Goal: Task Accomplishment & Management: Manage account settings

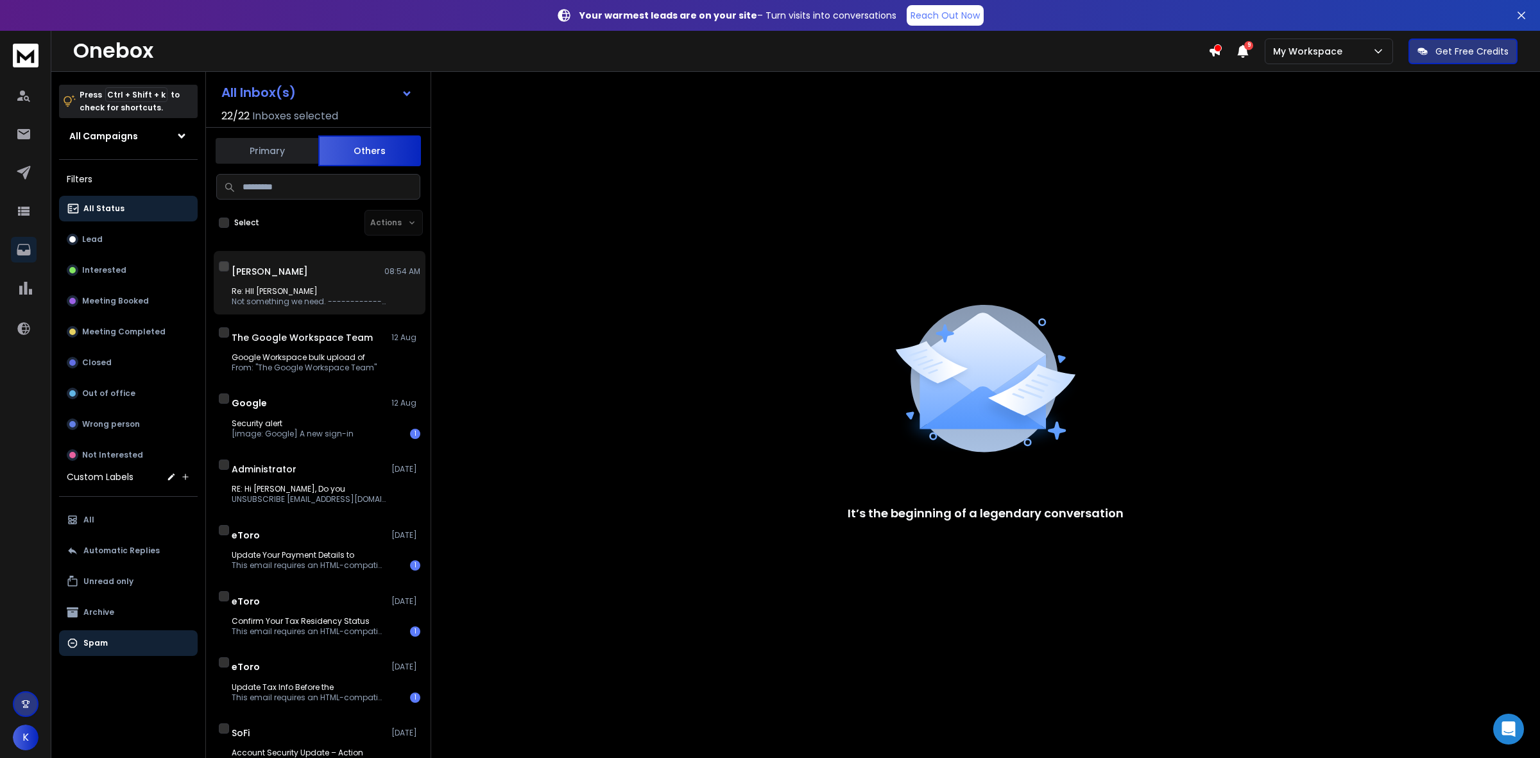
click at [298, 304] on p "Not something we need. ------------------------" at bounding box center [309, 301] width 154 height 10
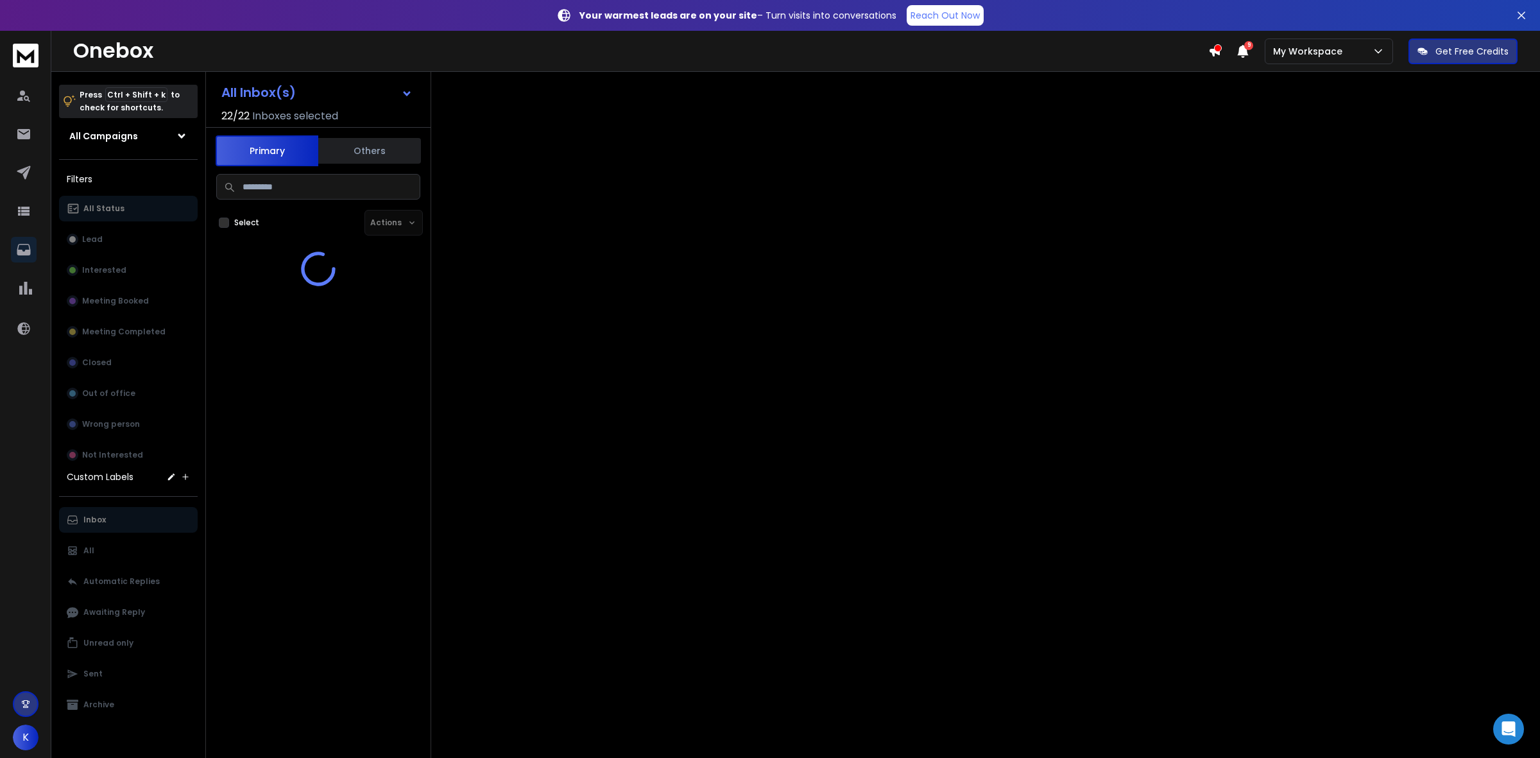
click at [273, 146] on button "Primary" at bounding box center [267, 150] width 103 height 31
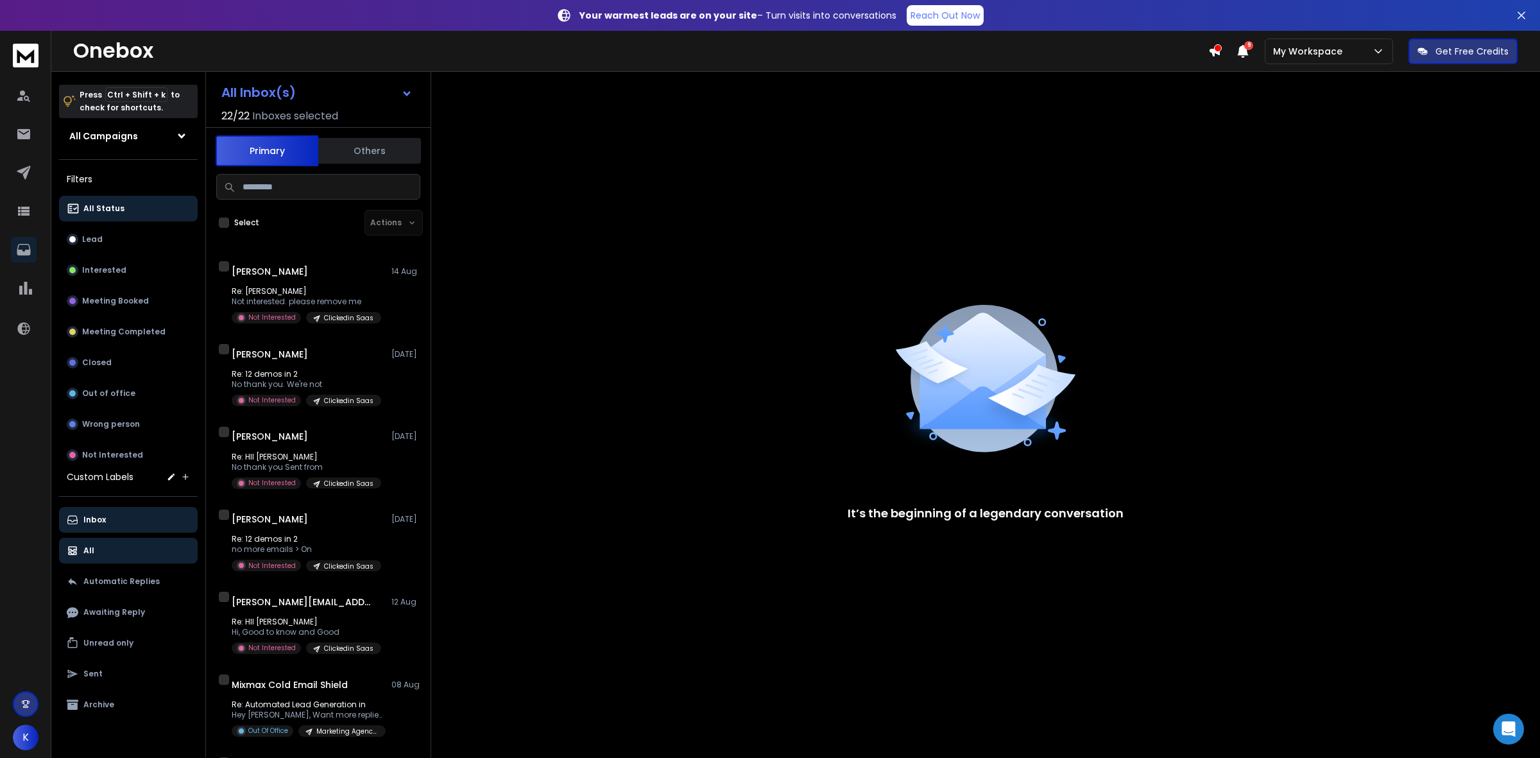
click at [103, 545] on button "All" at bounding box center [128, 551] width 139 height 26
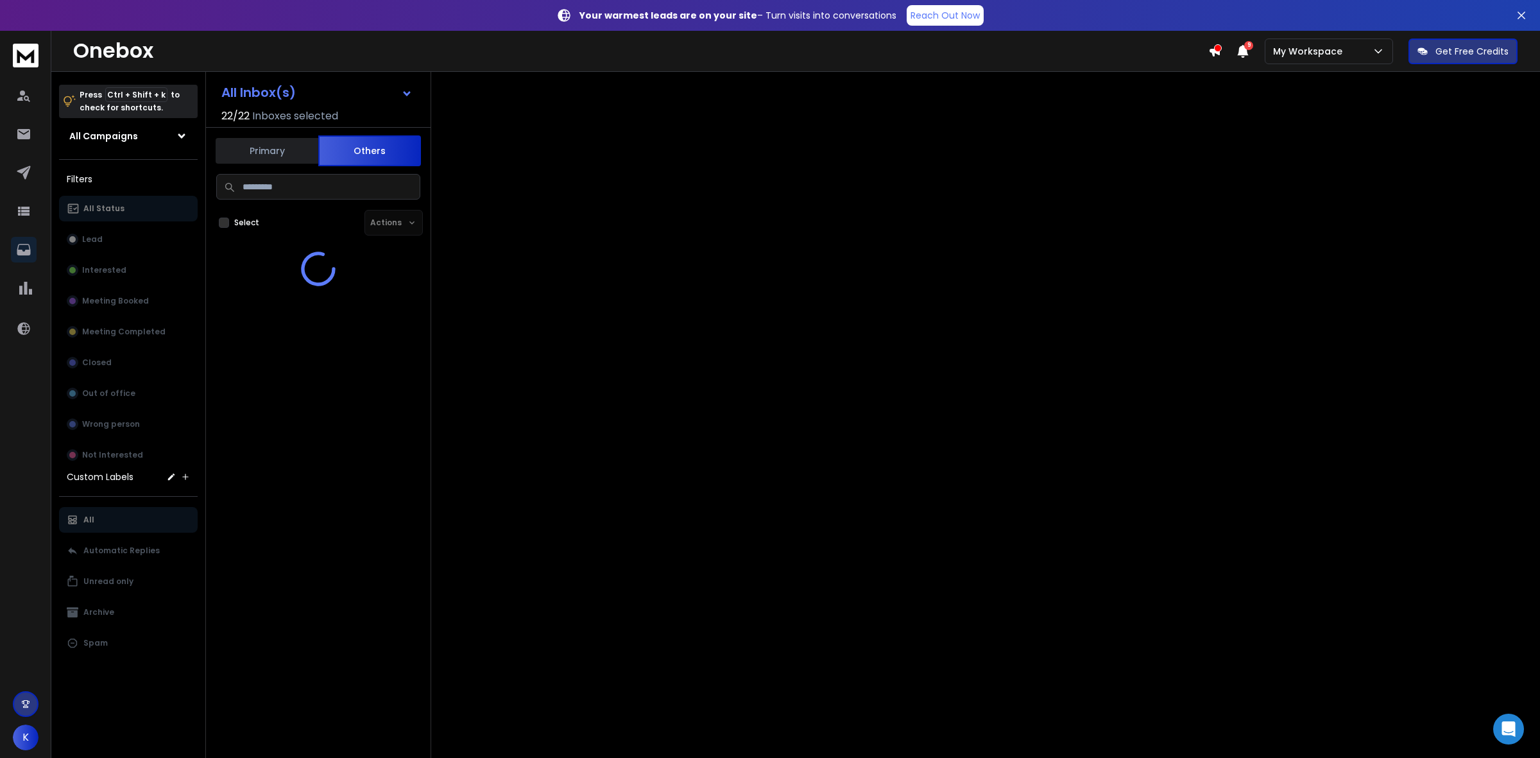
click at [370, 146] on button "Others" at bounding box center [369, 150] width 103 height 31
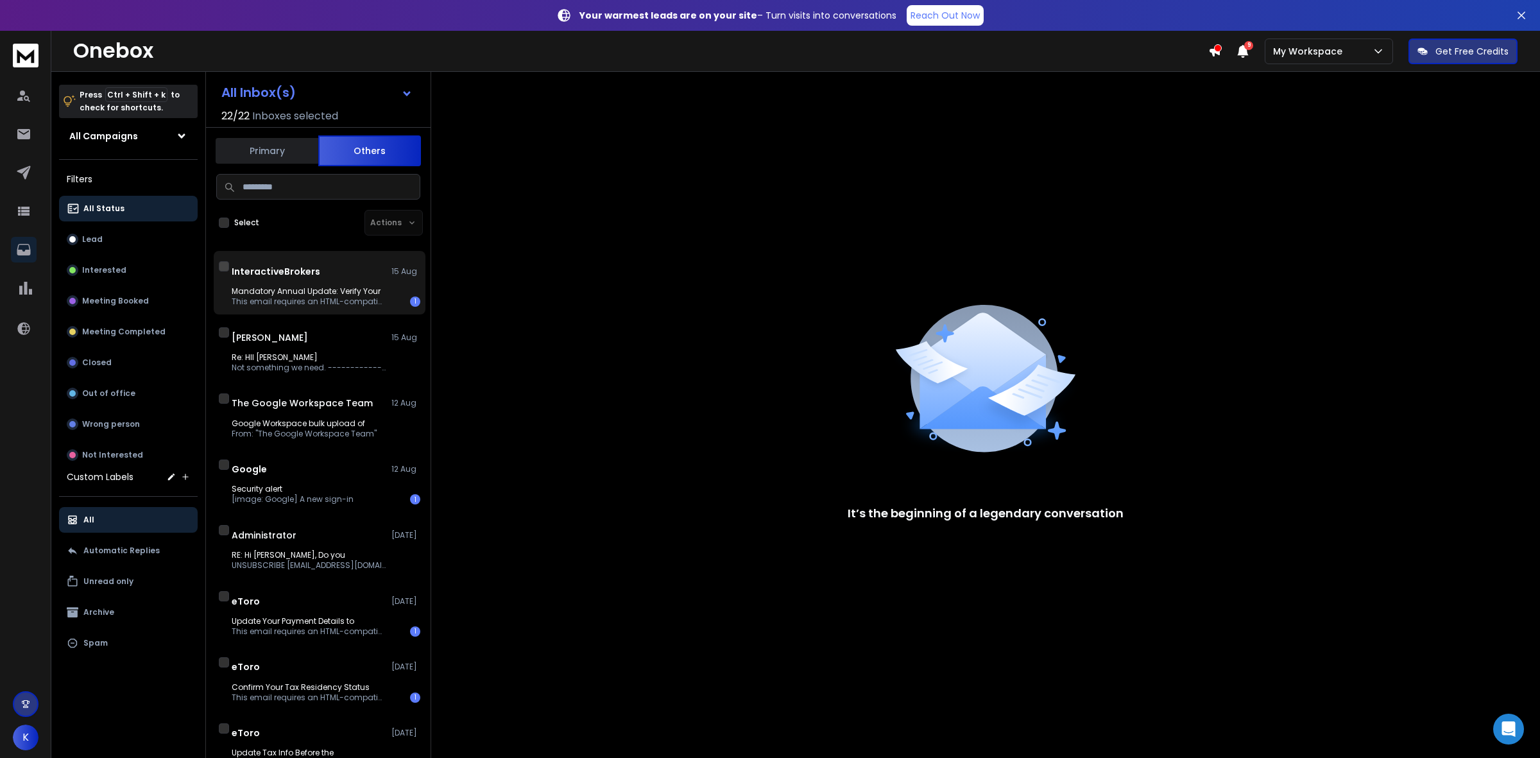
click at [304, 278] on div "InteractiveBrokers 15 Aug" at bounding box center [326, 271] width 189 height 25
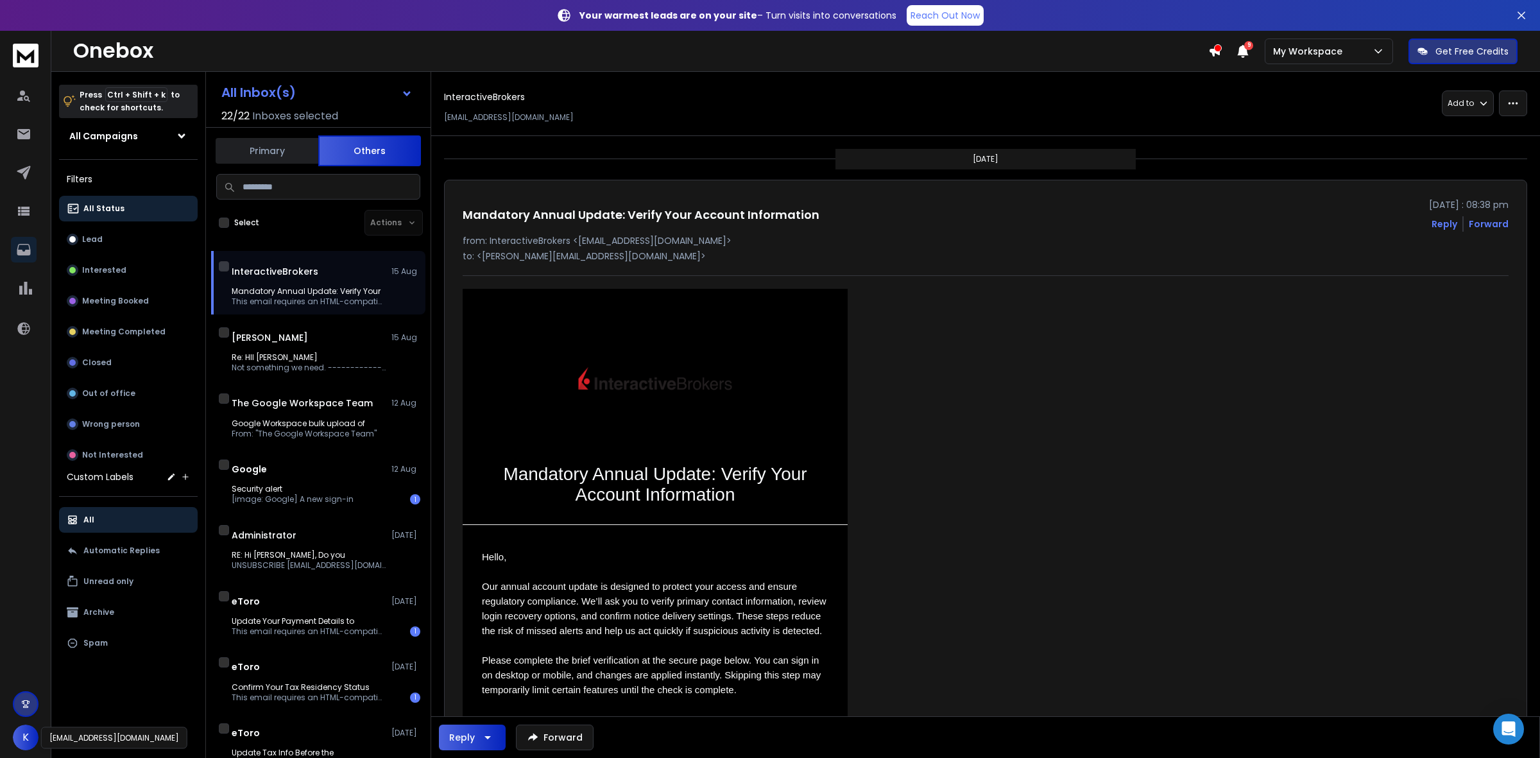
click at [26, 739] on span "K" at bounding box center [26, 738] width 26 height 26
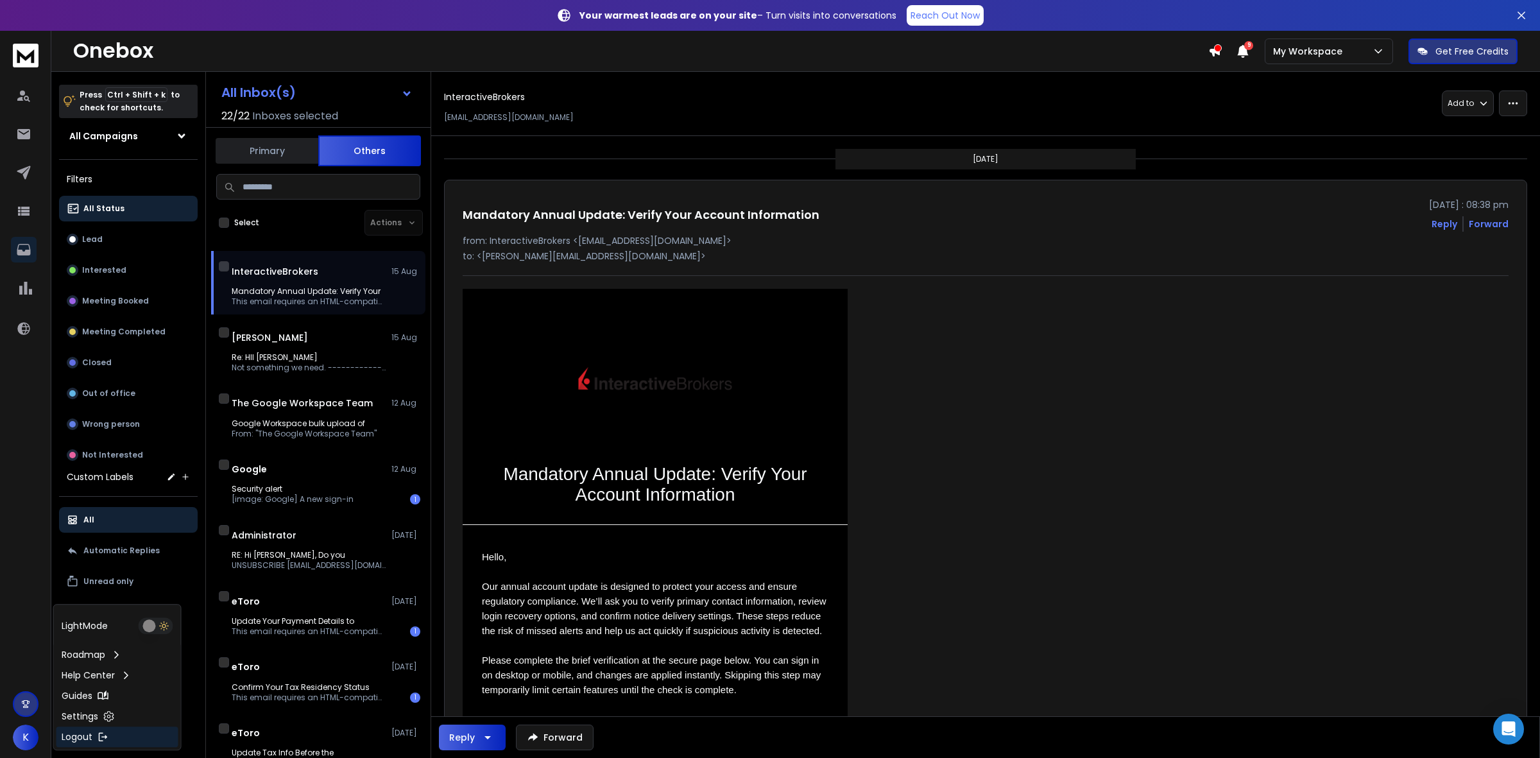
click at [77, 741] on p "Logout" at bounding box center [77, 736] width 31 height 13
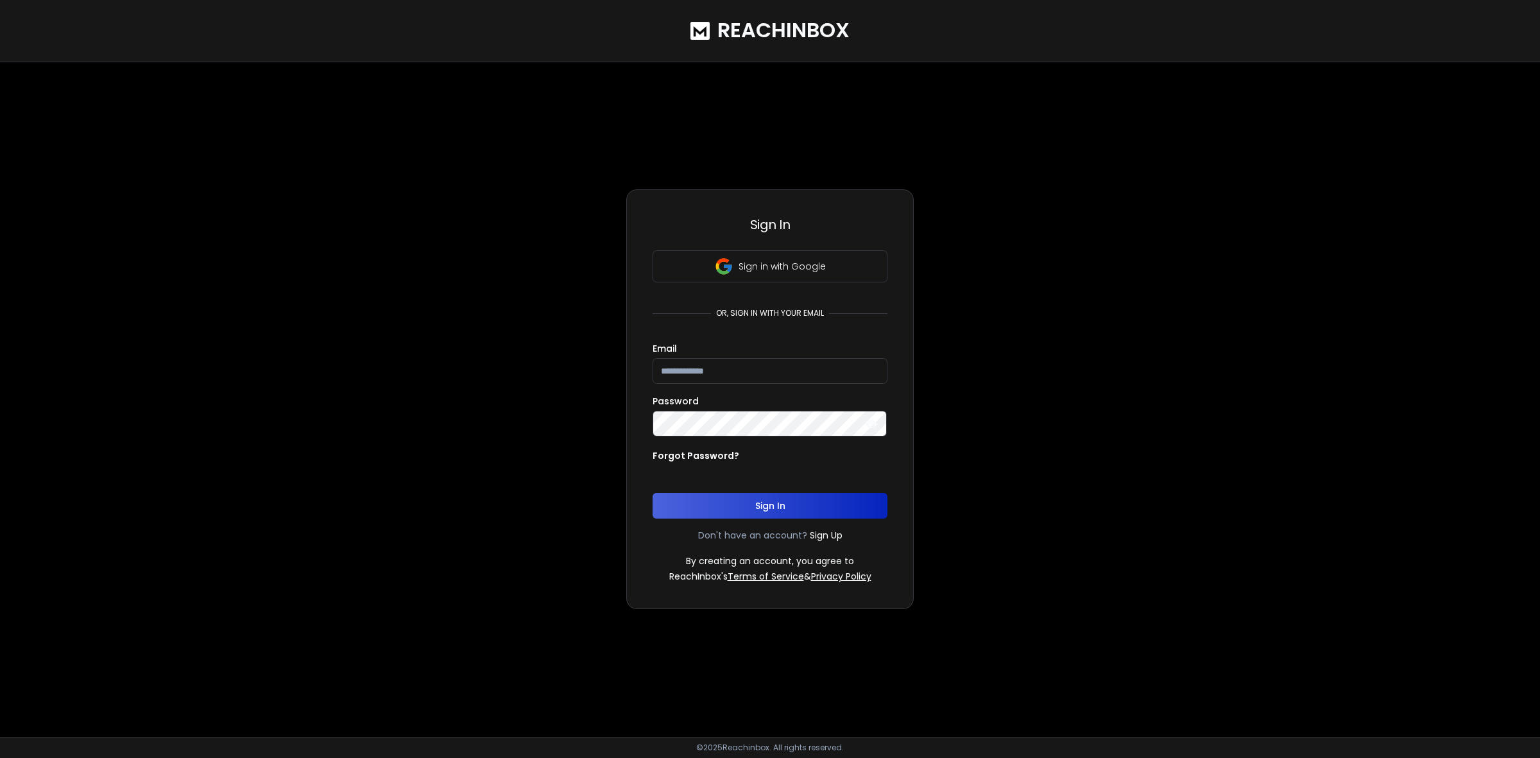
type input "**********"
click at [748, 510] on button "Sign In" at bounding box center [770, 506] width 235 height 26
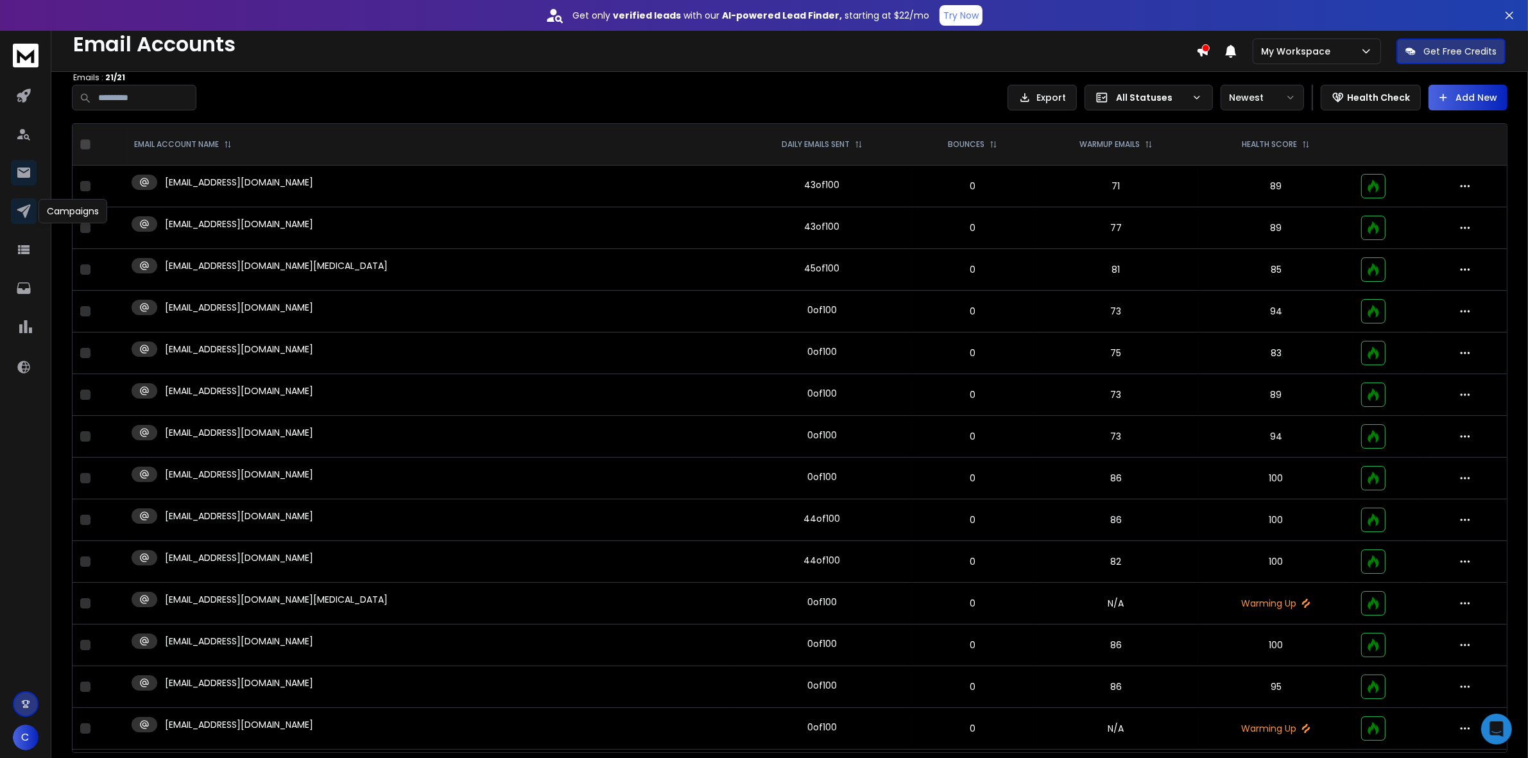
click at [19, 210] on icon at bounding box center [23, 210] width 13 height 13
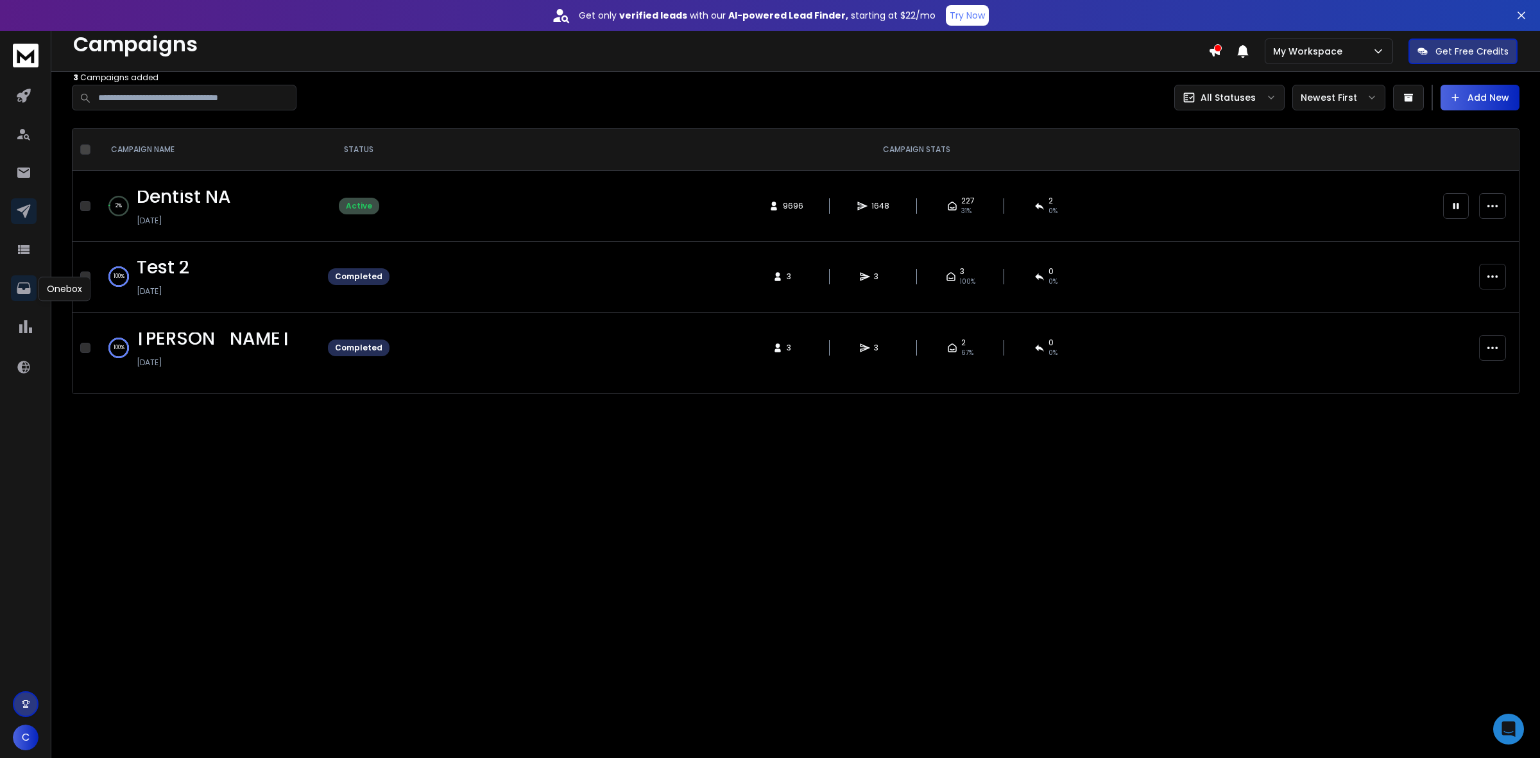
click at [26, 294] on icon at bounding box center [23, 288] width 13 height 12
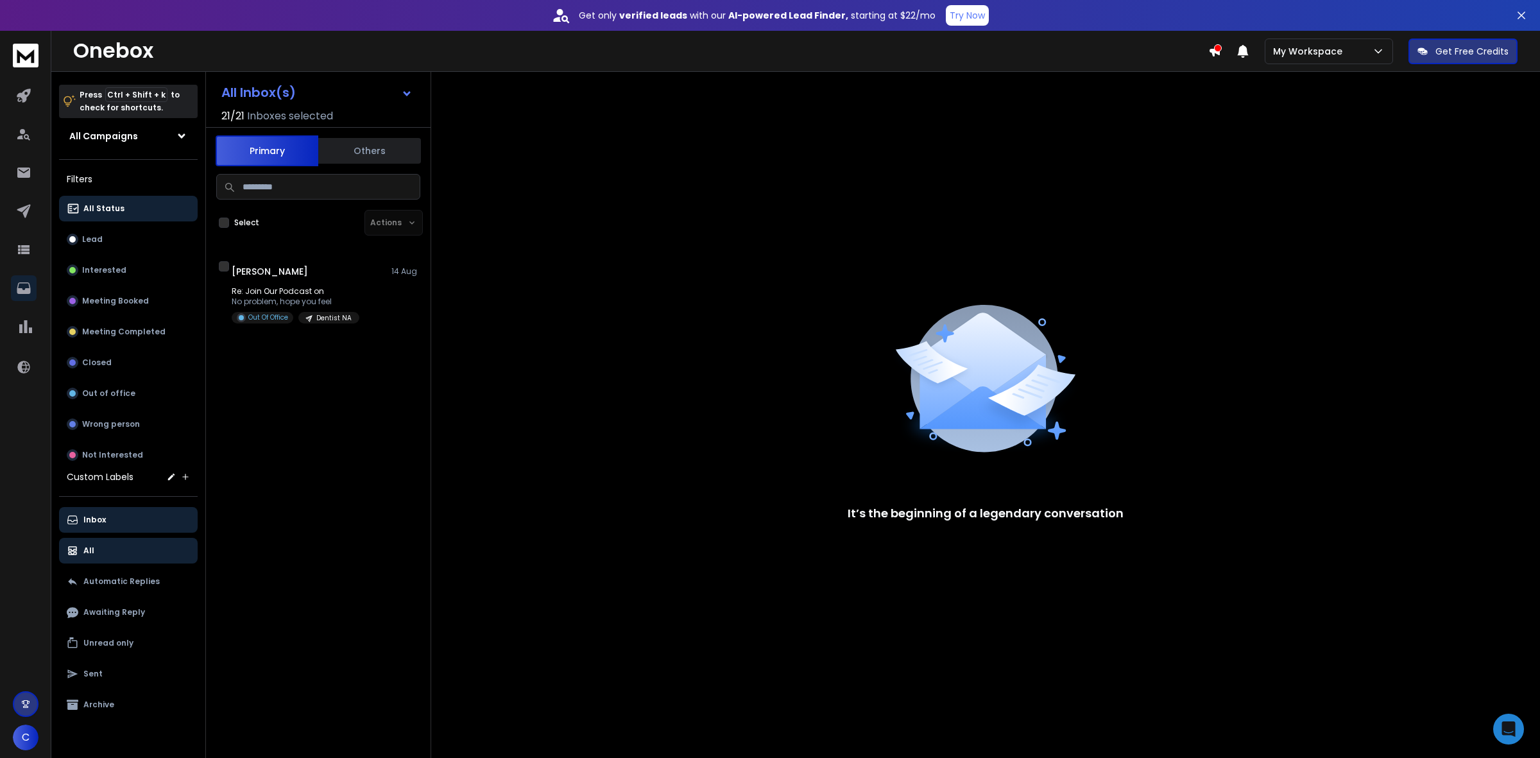
click at [98, 549] on button "All" at bounding box center [128, 551] width 139 height 26
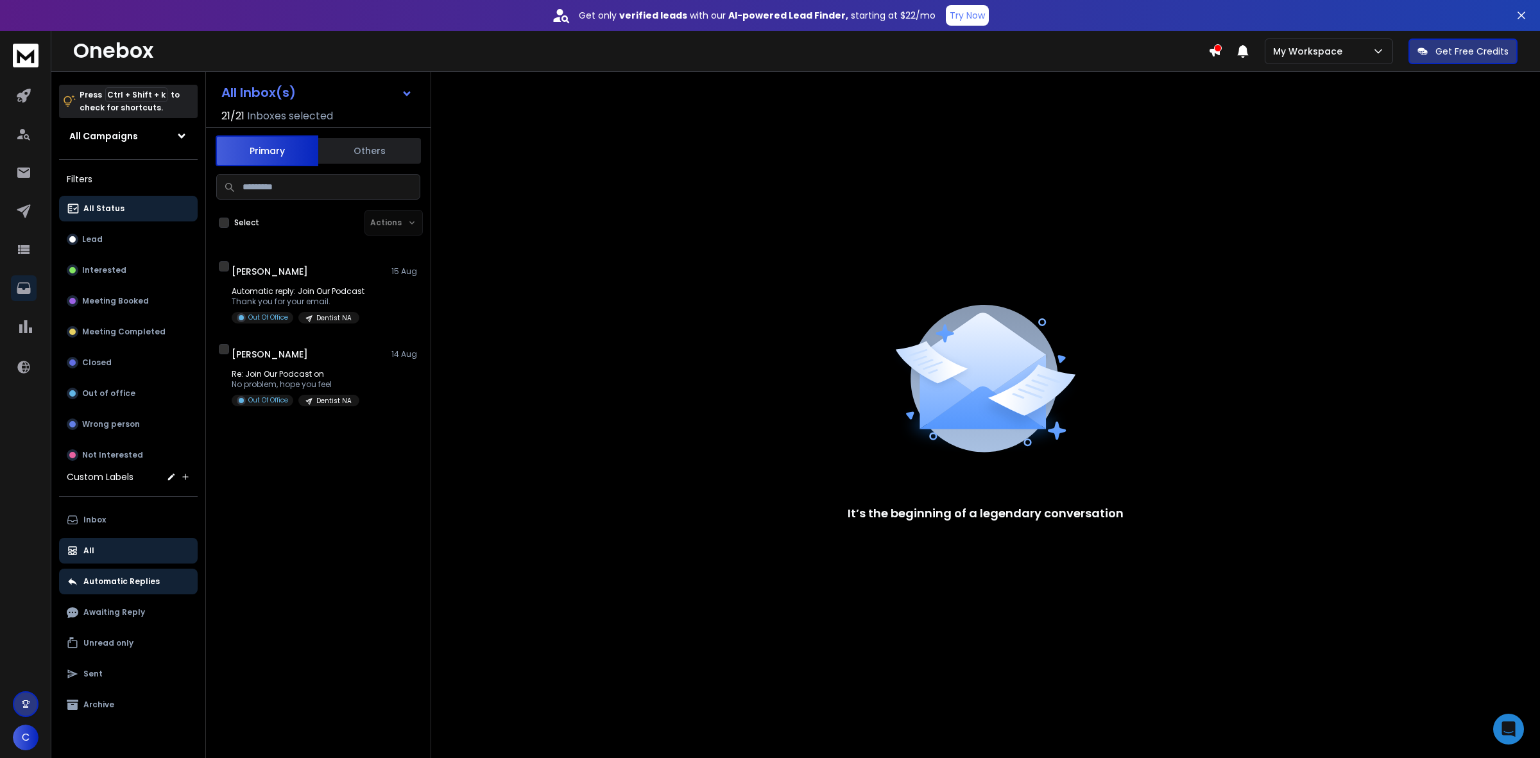
click at [121, 587] on div "Automatic Replies" at bounding box center [113, 581] width 93 height 15
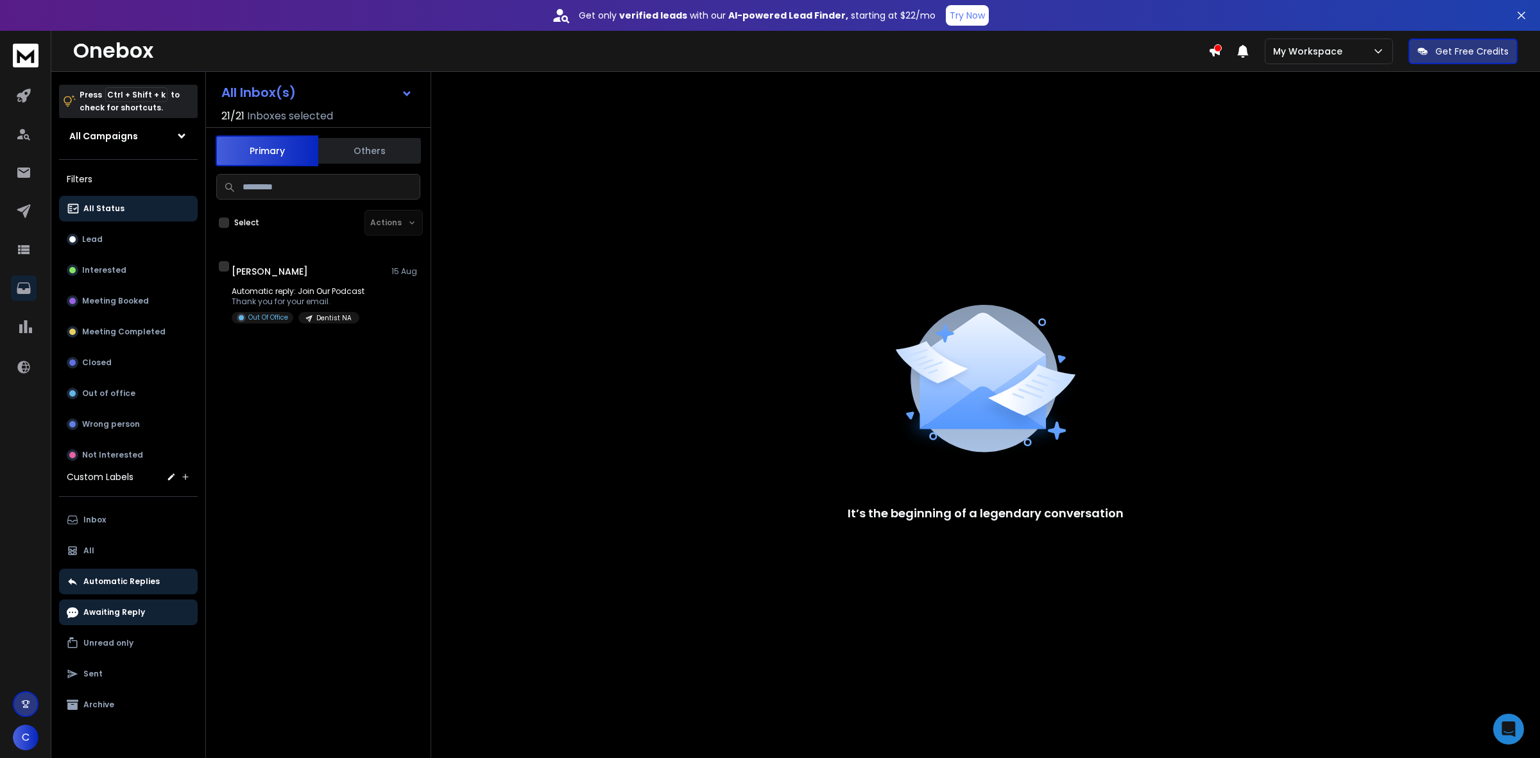
click at [112, 616] on p "Awaiting Reply" at bounding box center [114, 612] width 62 height 10
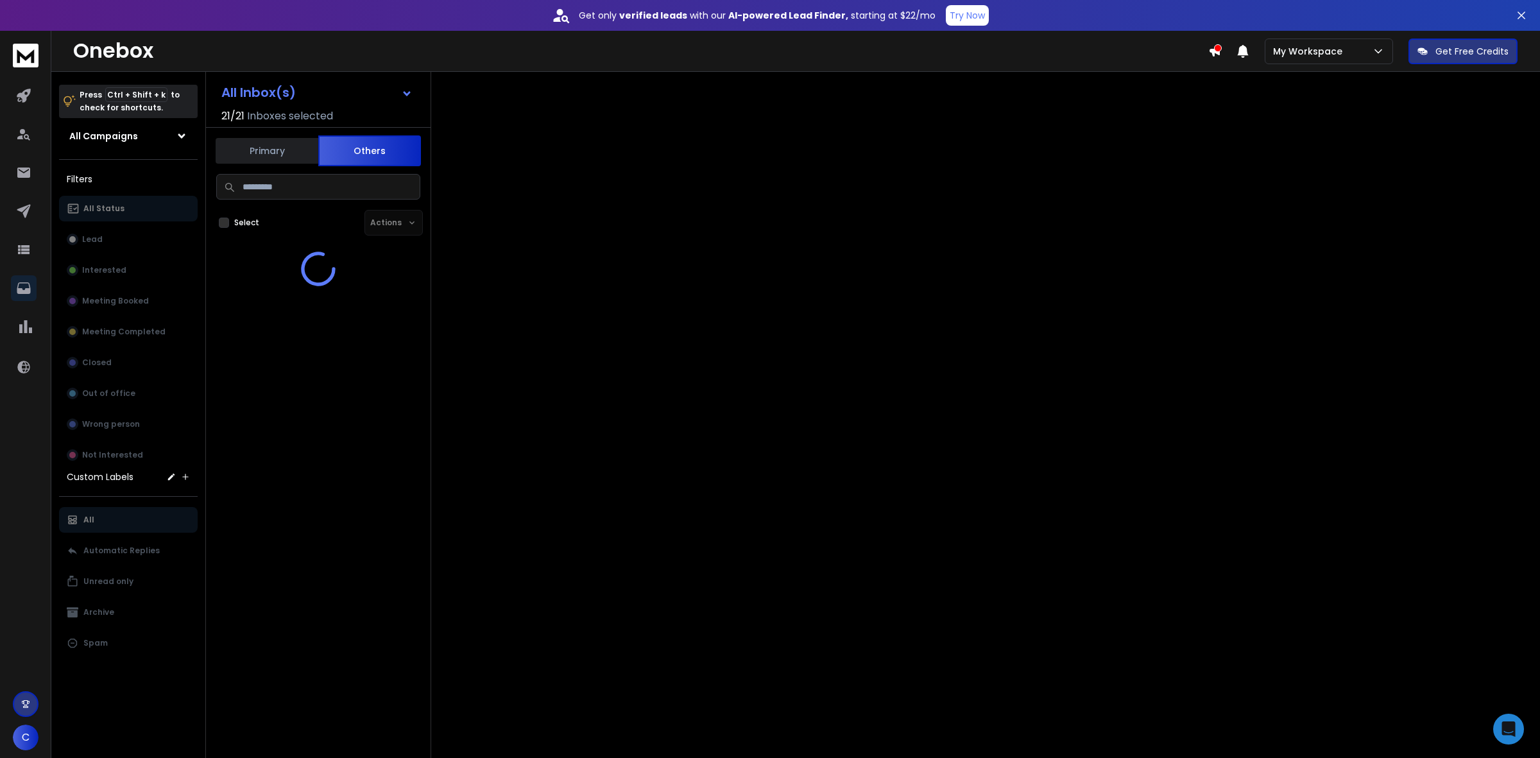
click at [376, 144] on button "Others" at bounding box center [369, 150] width 103 height 31
